Goal: Task Accomplishment & Management: Manage account settings

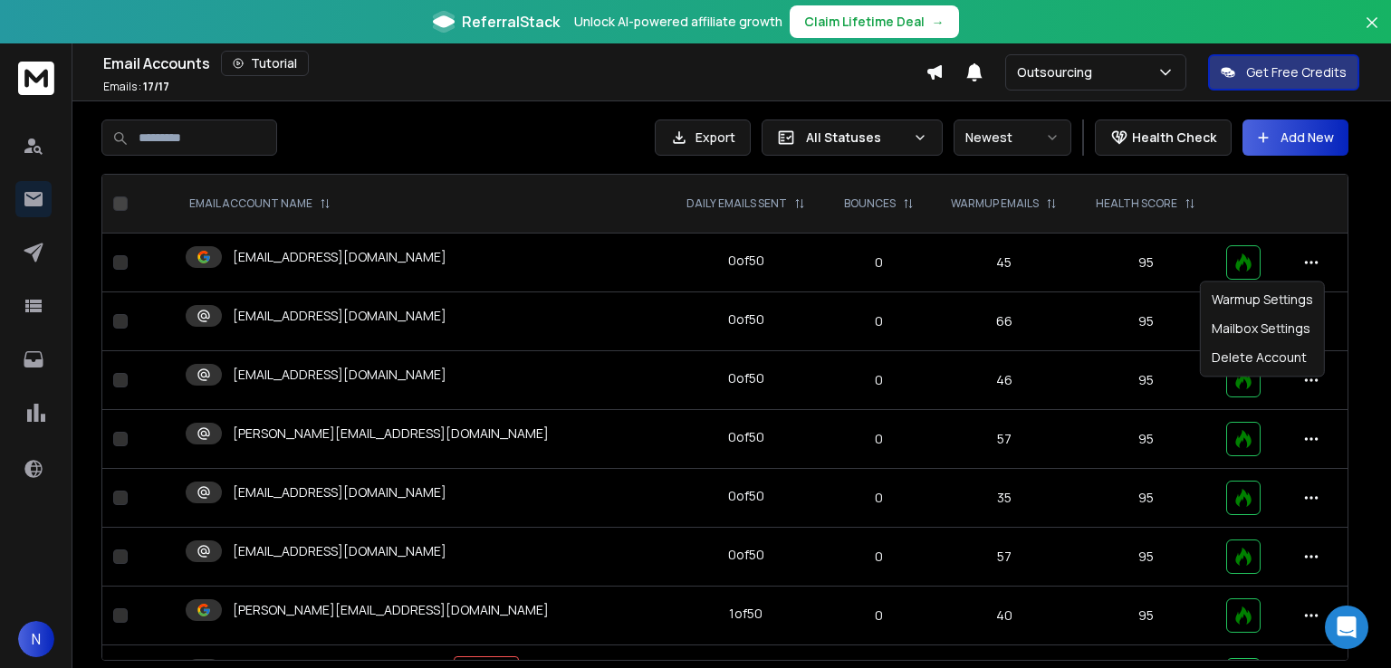
click at [1305, 262] on icon at bounding box center [1312, 262] width 14 height 3
click at [1268, 323] on div "Mailbox Settings" at bounding box center [1263, 328] width 116 height 29
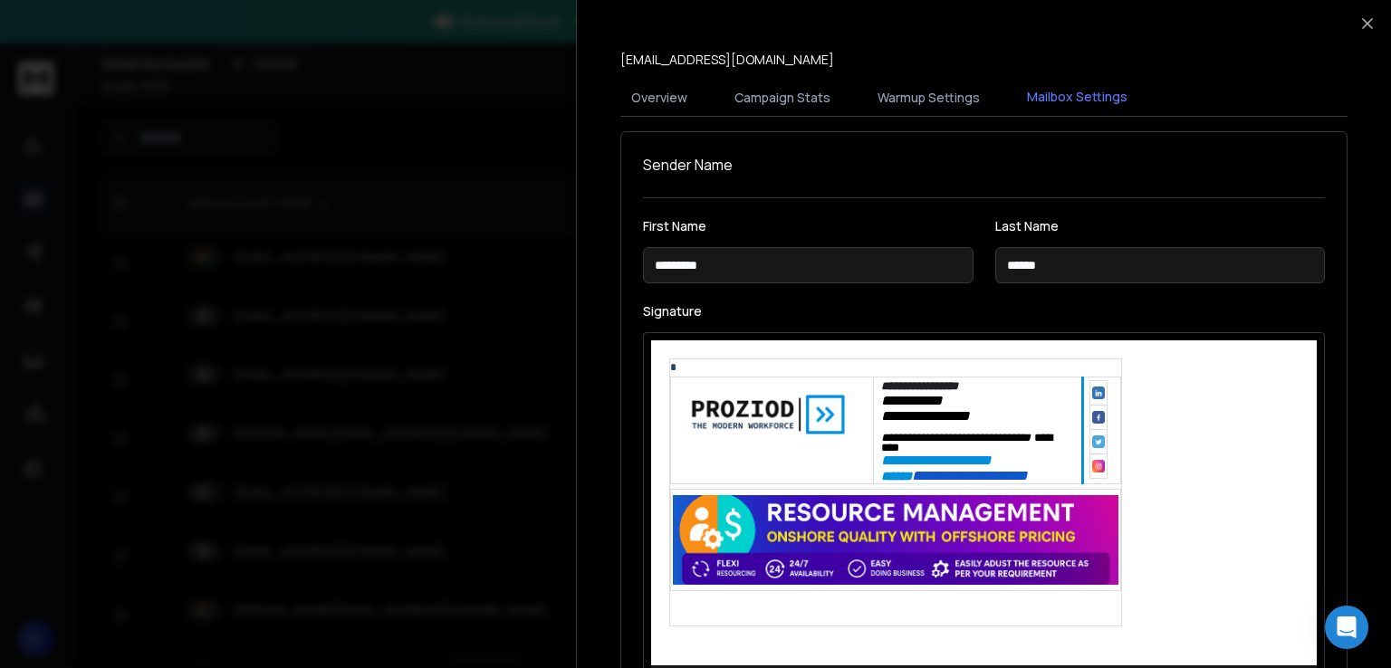
click at [1160, 533] on div "**********" at bounding box center [984, 503] width 666 height 325
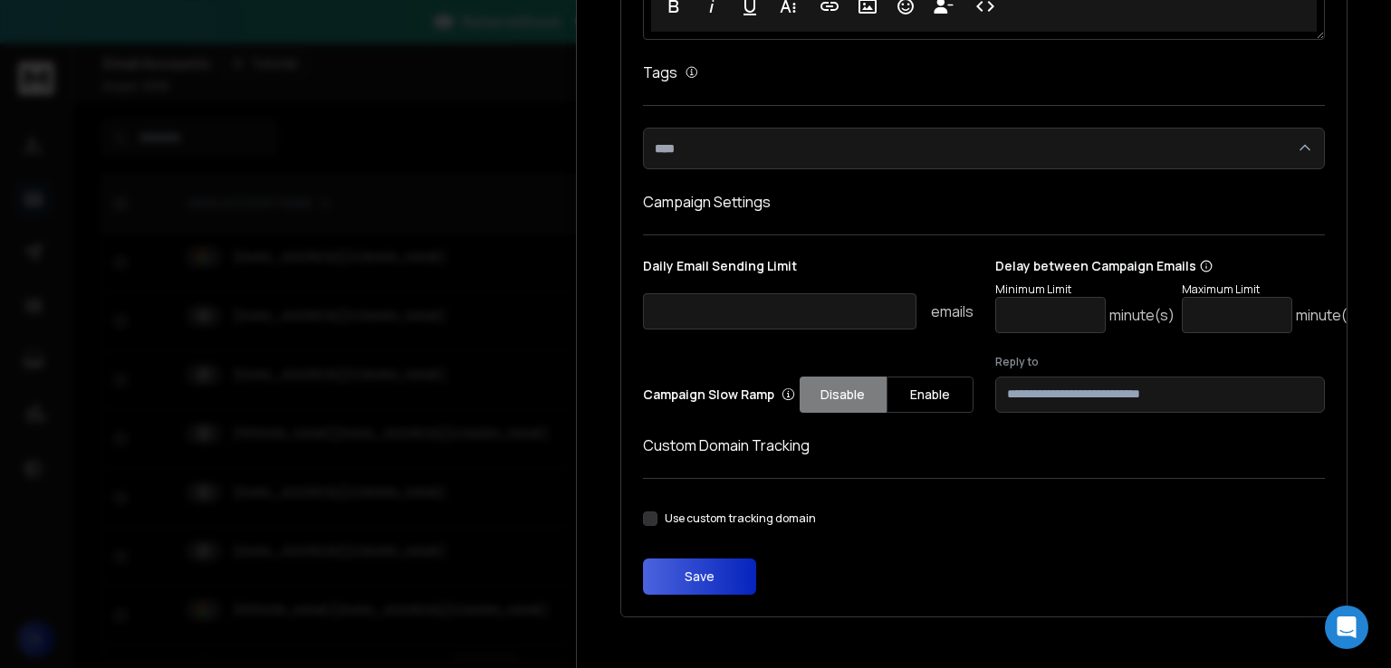
scroll to position [670, 0]
click at [721, 564] on button "Save" at bounding box center [699, 577] width 113 height 36
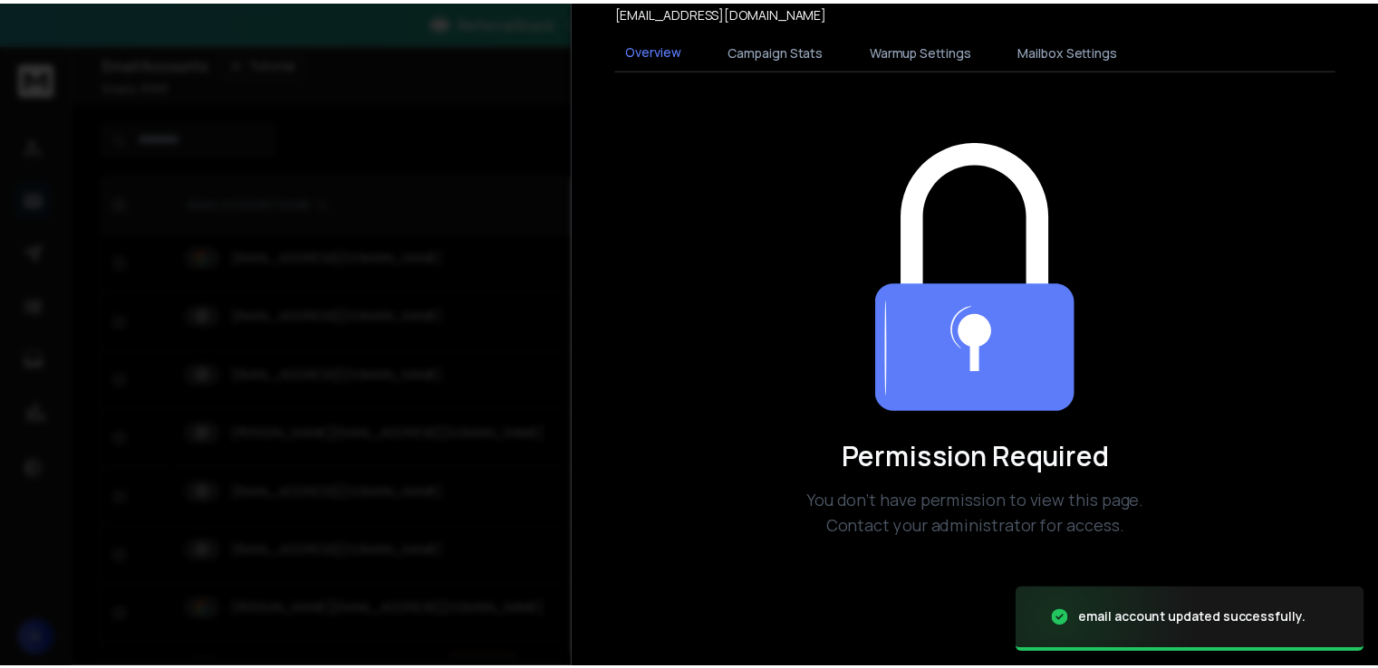
scroll to position [48, 0]
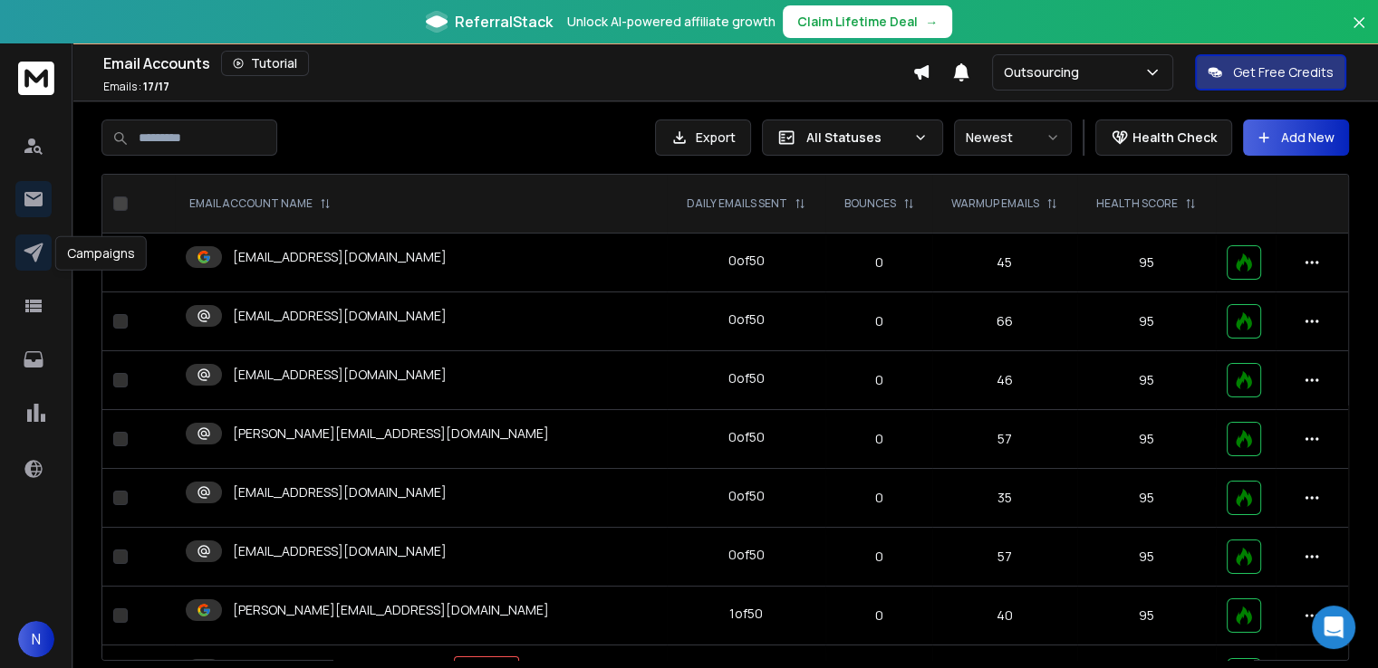
click at [32, 245] on icon at bounding box center [34, 253] width 22 height 22
